Goal: Check status

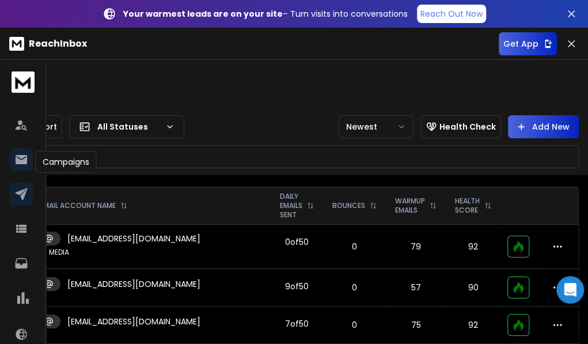
click at [23, 187] on icon at bounding box center [21, 194] width 14 height 14
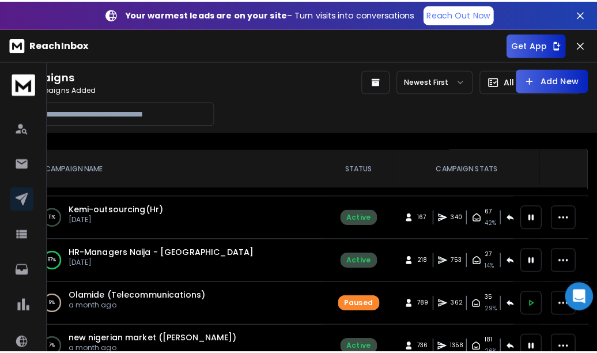
scroll to position [540, 0]
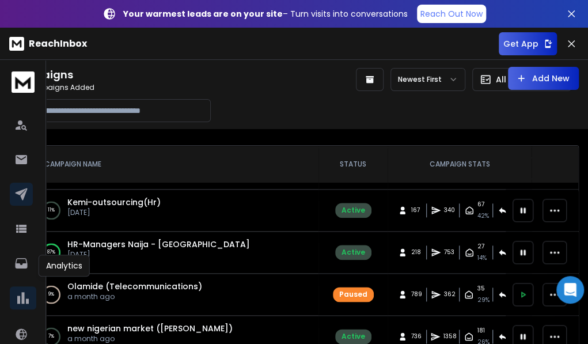
click at [16, 289] on icon at bounding box center [22, 297] width 17 height 17
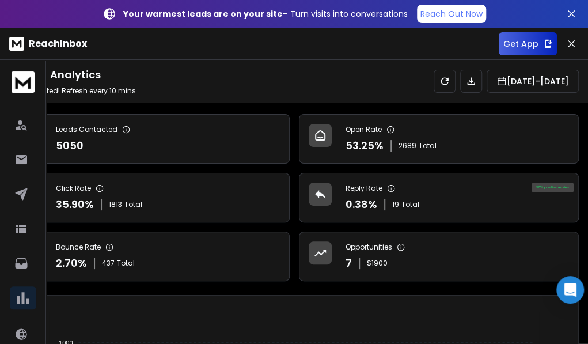
click at [0, 0] on icon at bounding box center [0, 0] width 0 height 0
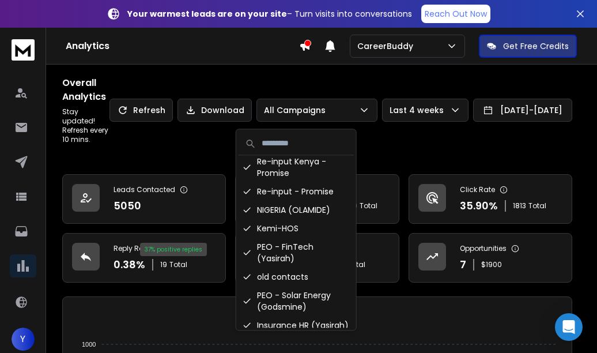
scroll to position [171, 0]
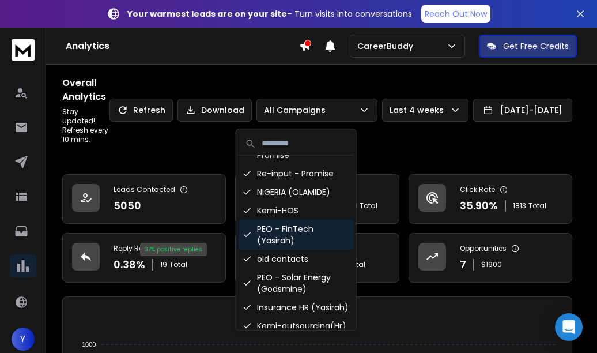
click at [287, 232] on div "PEO - FinTech (Yasirah)" at bounding box center [296, 235] width 115 height 30
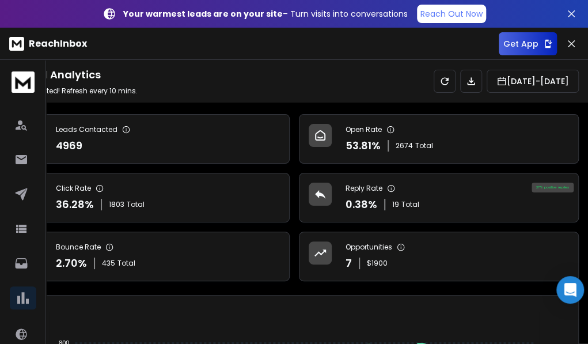
click at [0, 0] on icon at bounding box center [0, 0] width 0 height 0
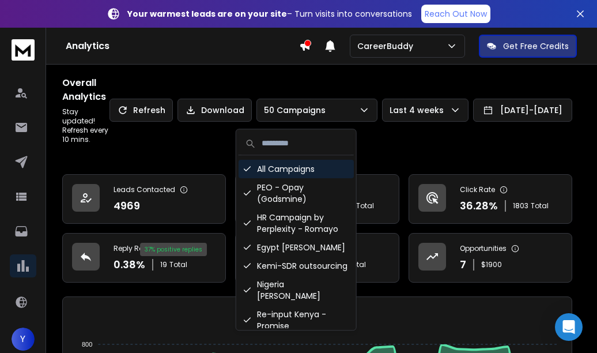
click at [284, 168] on div "All Campaigns" at bounding box center [296, 169] width 115 height 18
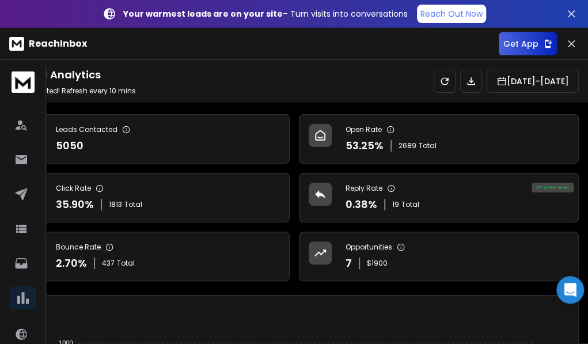
click at [0, 0] on icon at bounding box center [0, 0] width 0 height 0
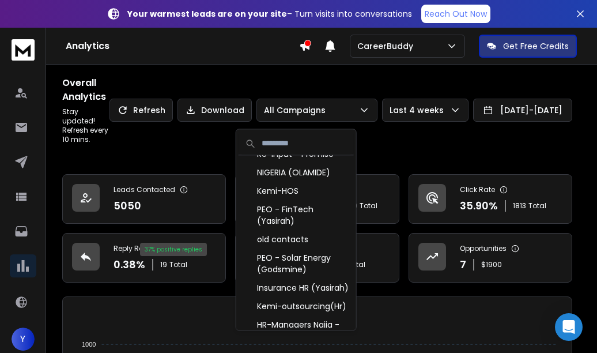
scroll to position [192, 0]
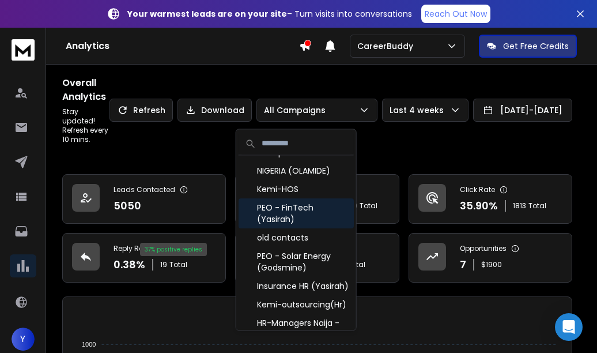
click at [286, 209] on div "PEO - FinTech (Yasirah)" at bounding box center [296, 213] width 115 height 30
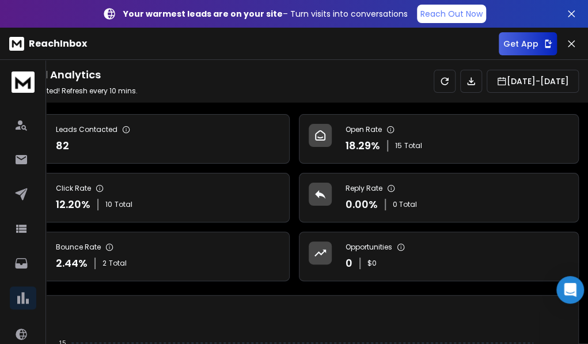
click at [0, 0] on icon at bounding box center [0, 0] width 0 height 0
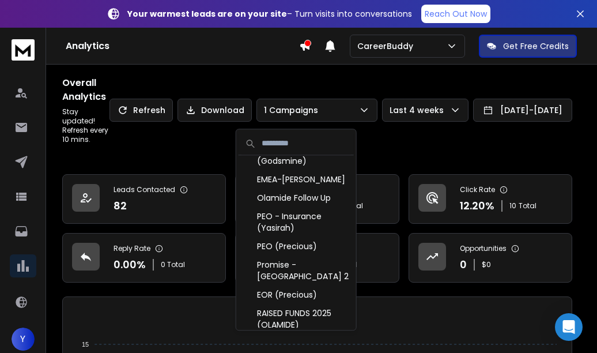
scroll to position [474, 0]
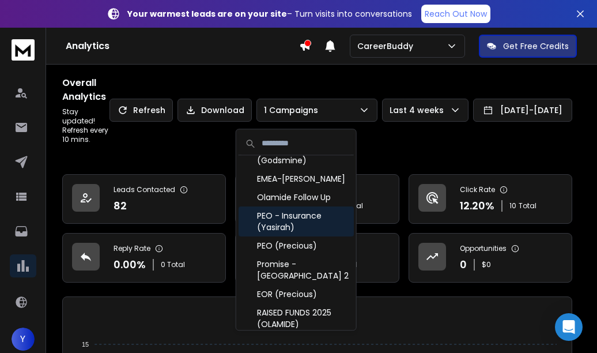
click at [292, 225] on div "PEO - Insurance (Yasirah)" at bounding box center [296, 221] width 115 height 30
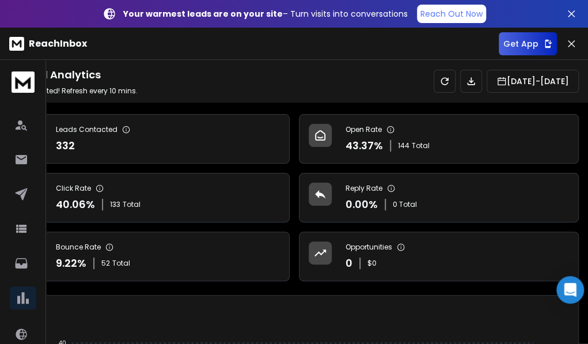
click at [0, 0] on icon at bounding box center [0, 0] width 0 height 0
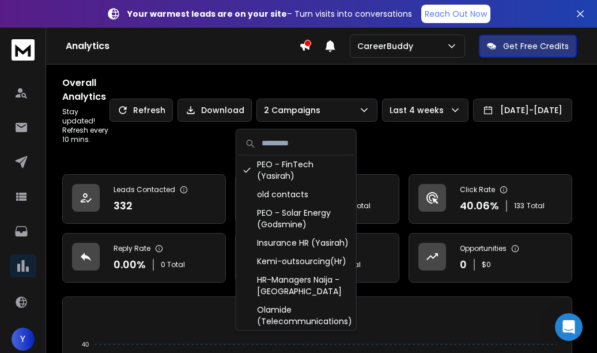
scroll to position [235, 0]
click at [278, 249] on div "Insurance HR (Yasirah)" at bounding box center [296, 243] width 115 height 18
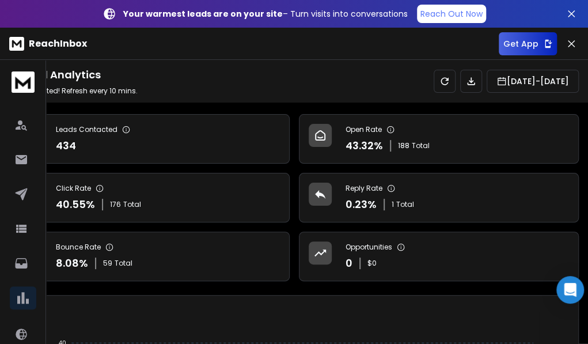
click at [0, 0] on icon at bounding box center [0, 0] width 0 height 0
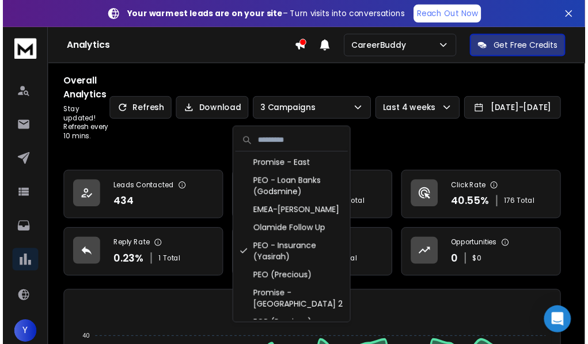
scroll to position [440, 0]
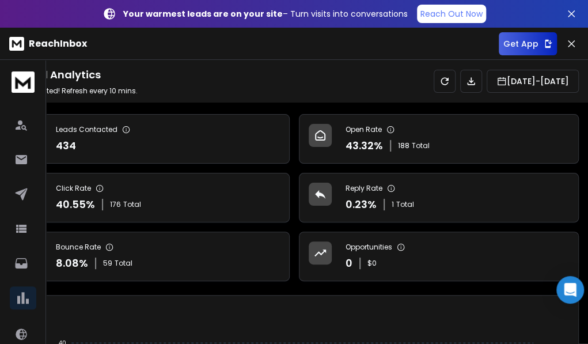
click at [0, 0] on icon "button" at bounding box center [0, 0] width 0 height 0
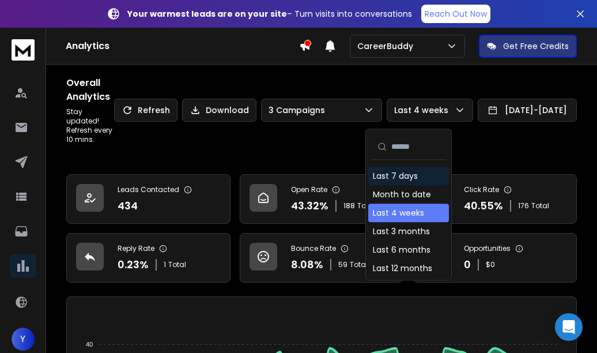
click at [414, 176] on div "Last 7 days" at bounding box center [395, 176] width 45 height 12
